Goal: Task Accomplishment & Management: Manage account settings

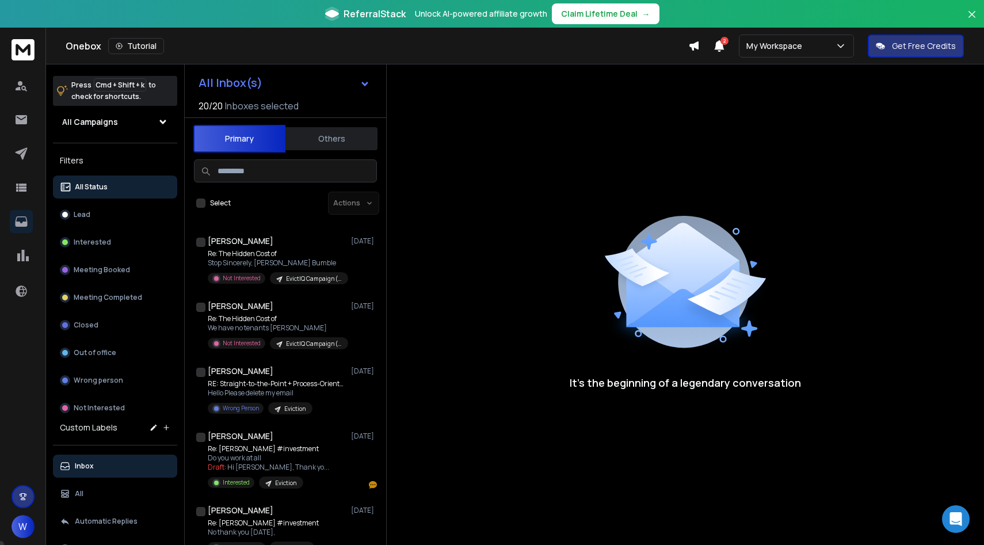
click at [82, 188] on p "All Status" at bounding box center [91, 186] width 33 height 9
click at [18, 156] on icon at bounding box center [21, 154] width 14 height 14
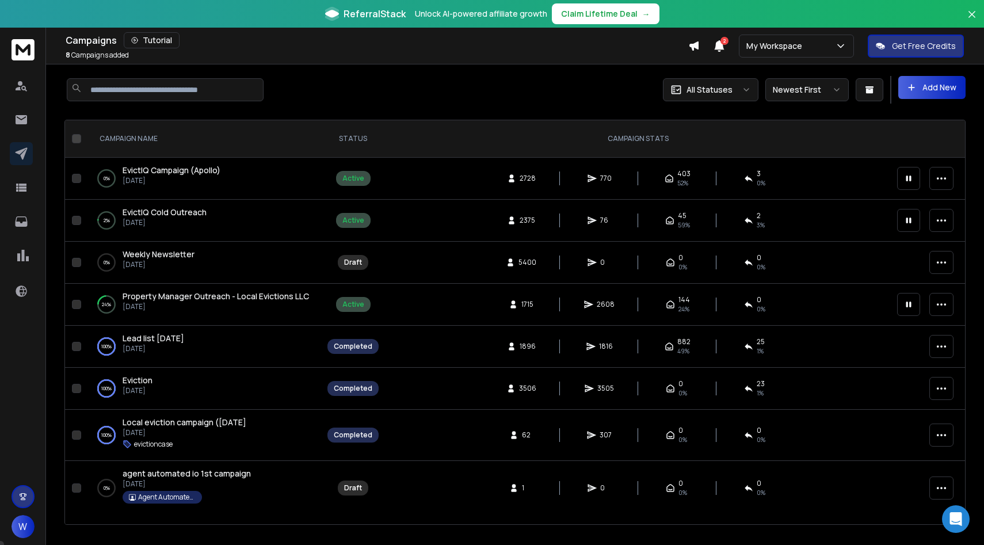
click at [191, 172] on span "EvictIQ Campaign (Apollo)" at bounding box center [172, 170] width 98 height 11
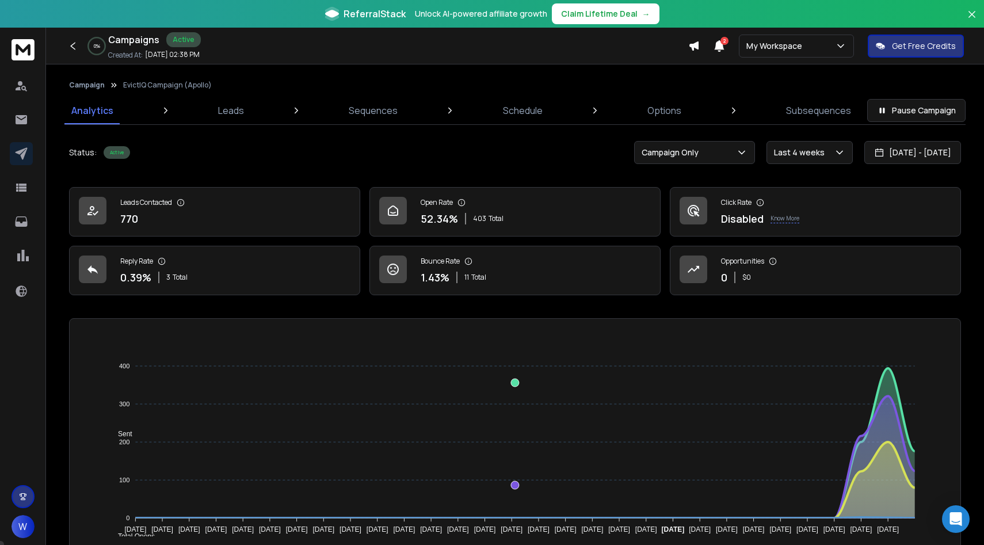
click at [419, 92] on div "Campaign EvictIQ Campaign (Apollo)" at bounding box center [514, 85] width 901 height 18
click at [385, 108] on p "Sequences" at bounding box center [373, 111] width 49 height 14
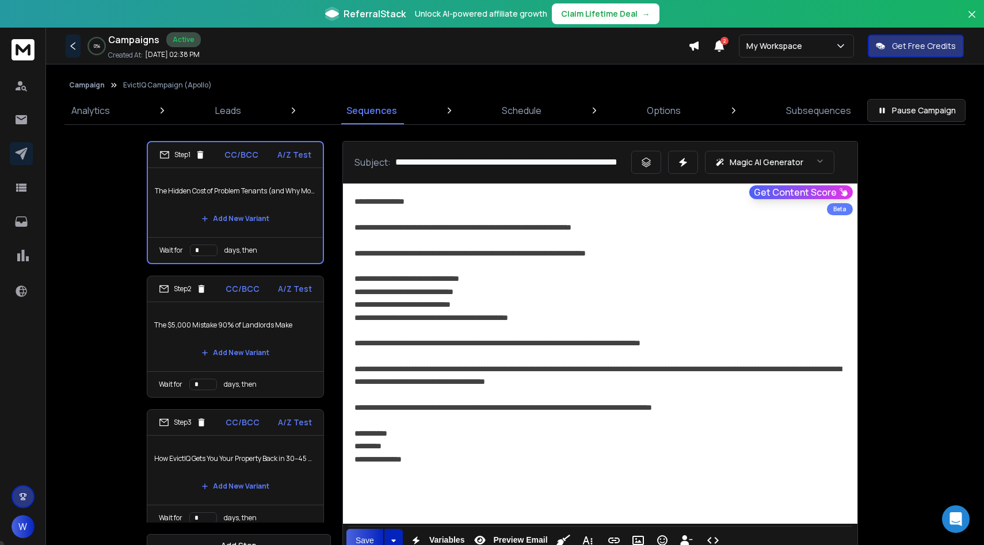
click at [77, 46] on icon at bounding box center [73, 46] width 10 height 10
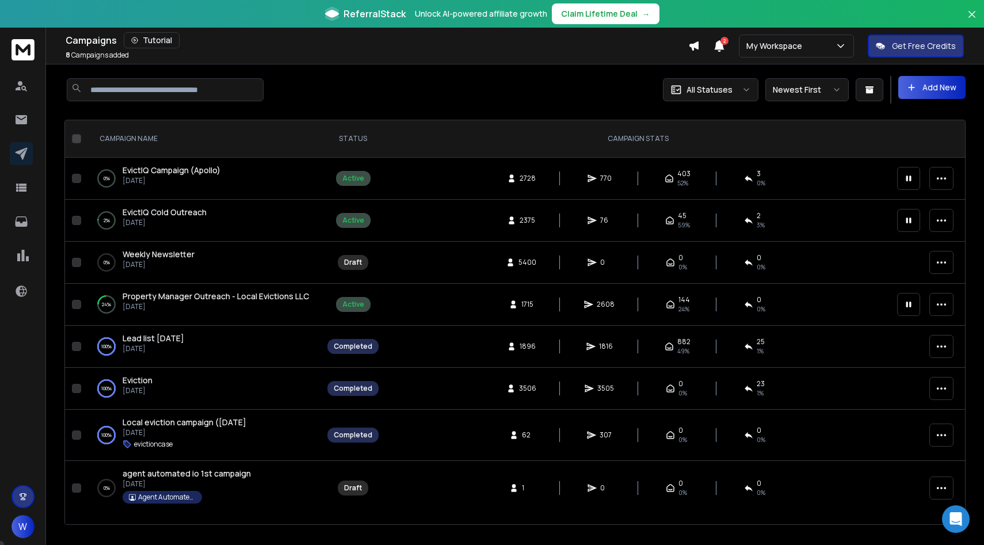
click at [189, 214] on span "EvictIQ Cold Outreach" at bounding box center [165, 212] width 84 height 11
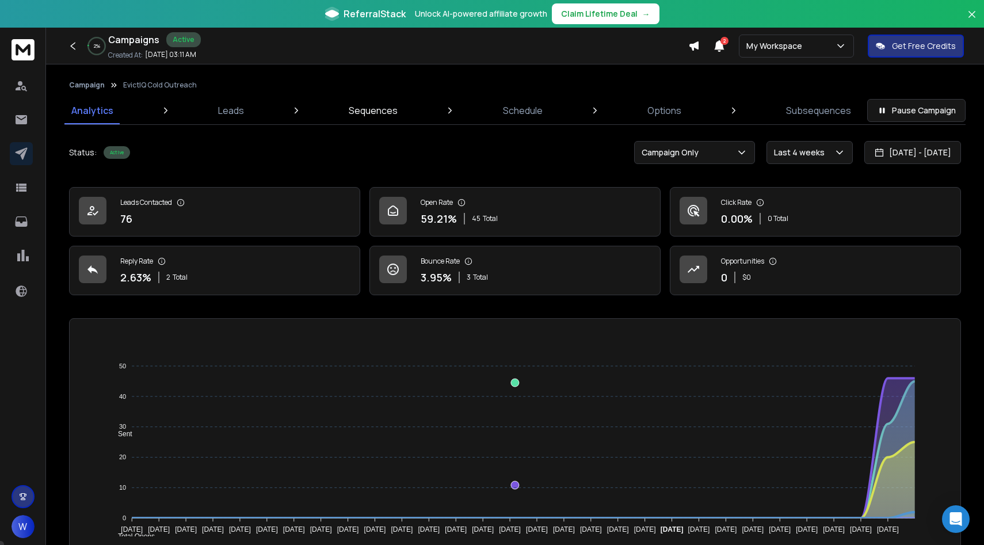
click at [375, 109] on p "Sequences" at bounding box center [373, 111] width 49 height 14
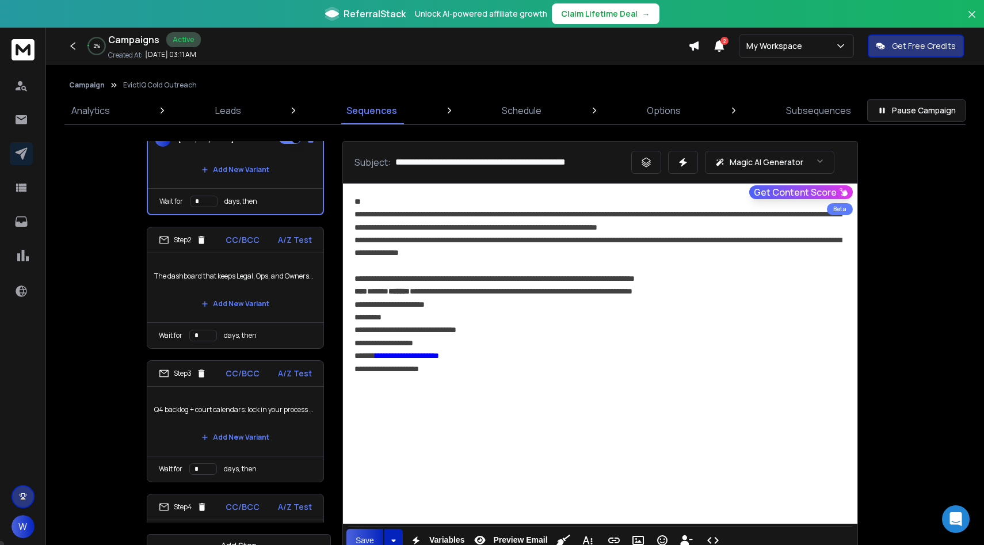
scroll to position [203, 0]
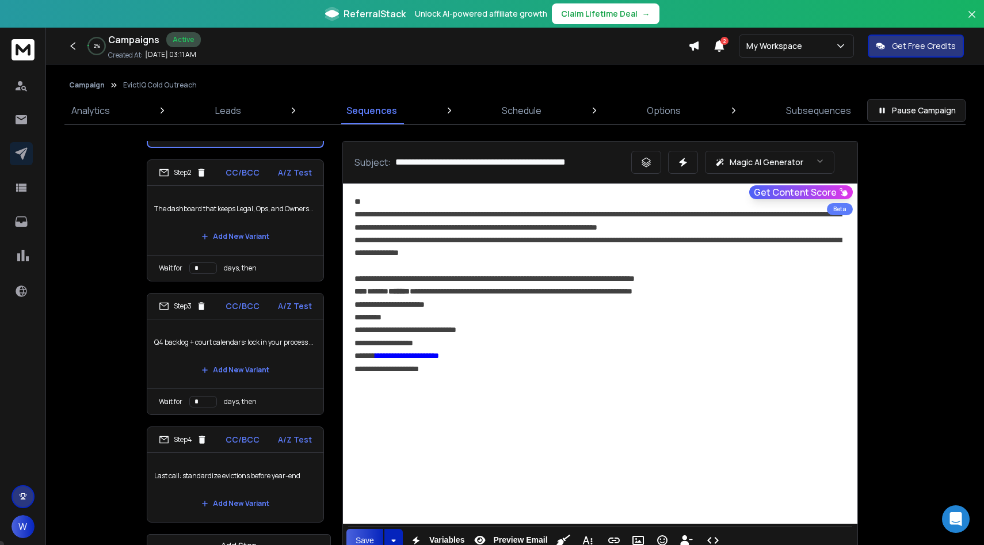
click at [283, 207] on p "The dashboard that keeps Legal, Ops, and Ownership in sync" at bounding box center [235, 209] width 162 height 32
type input "**********"
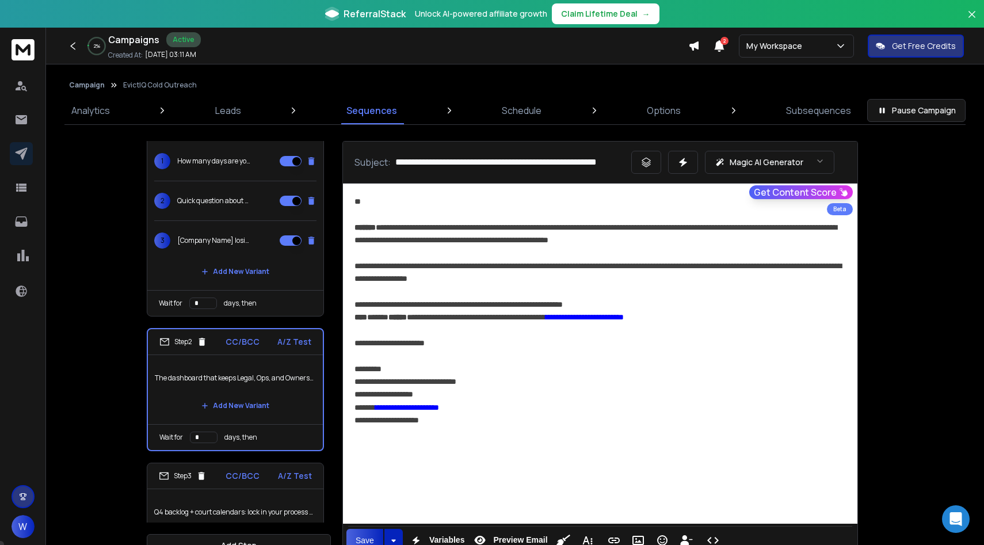
scroll to position [0, 0]
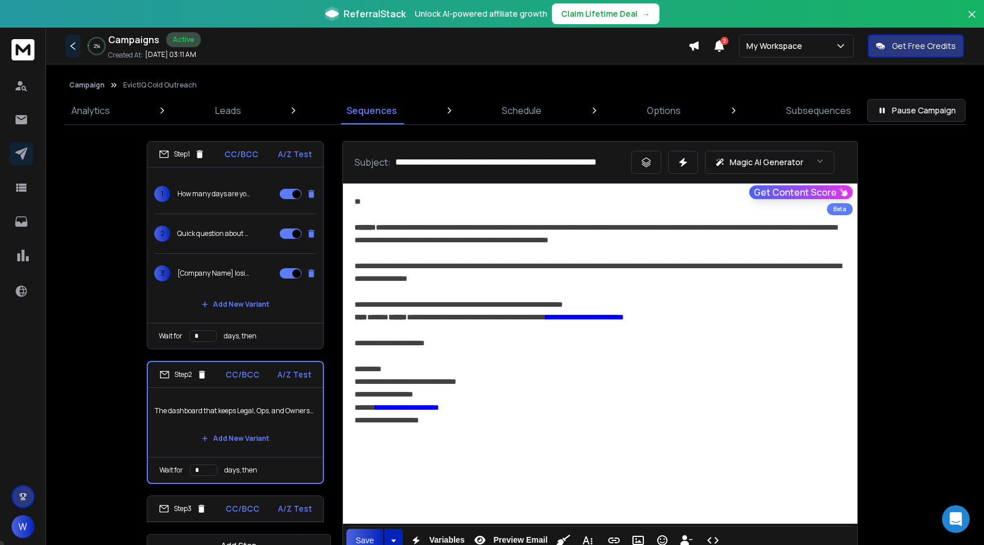
click at [72, 45] on icon at bounding box center [73, 46] width 10 height 10
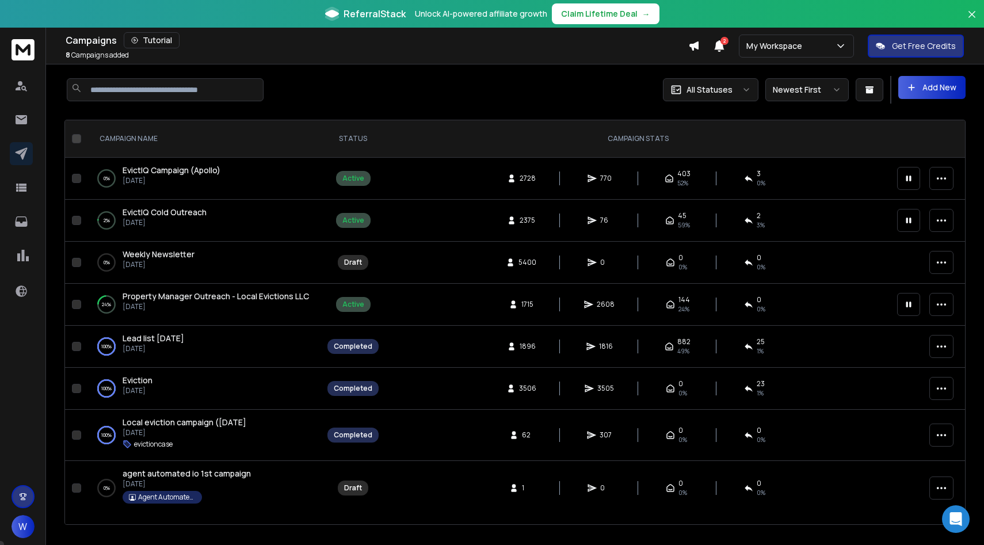
click at [263, 300] on span "Property Manager Outreach - Local Evictions LLC" at bounding box center [216, 296] width 187 height 11
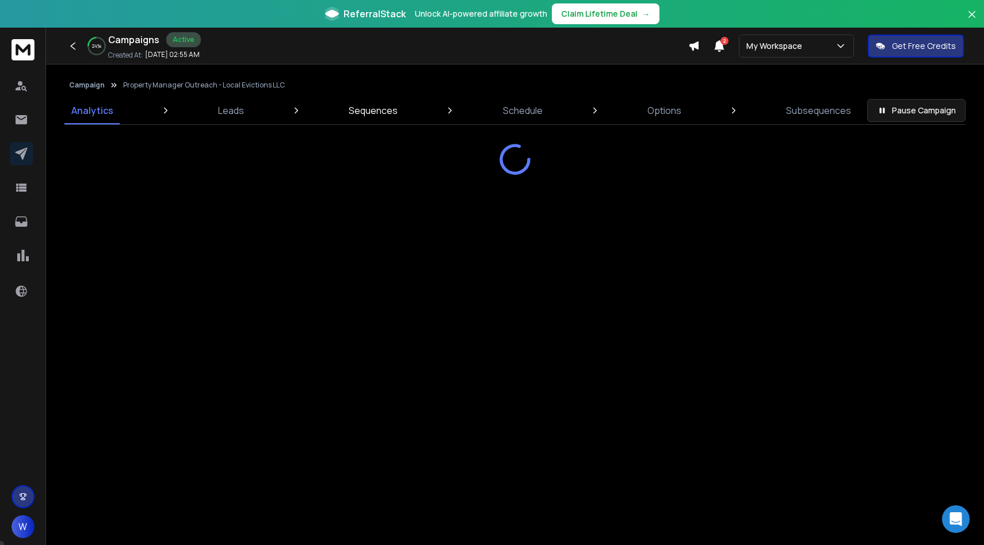
click at [381, 109] on p "Sequences" at bounding box center [373, 111] width 49 height 14
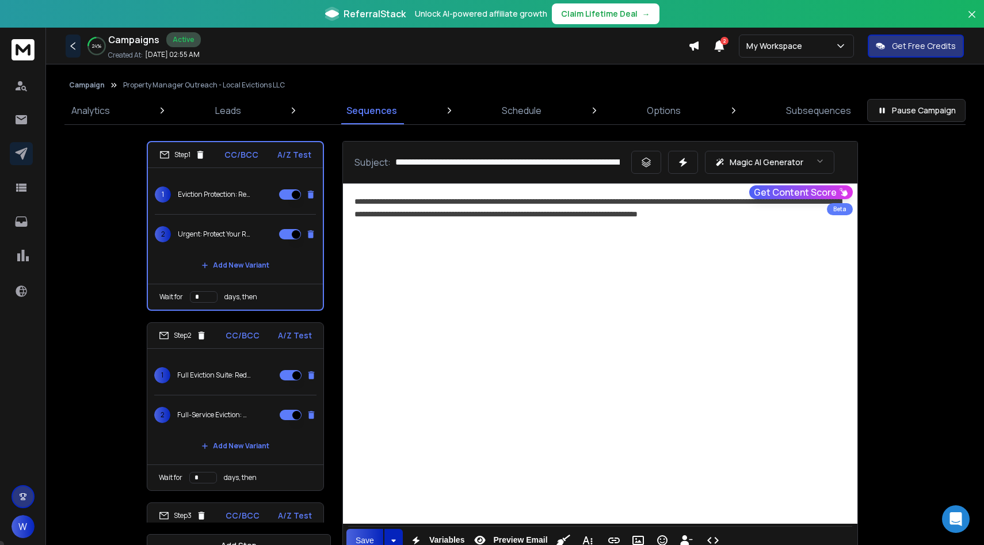
click at [71, 50] on icon at bounding box center [73, 46] width 10 height 10
